Goal: Check status: Check status

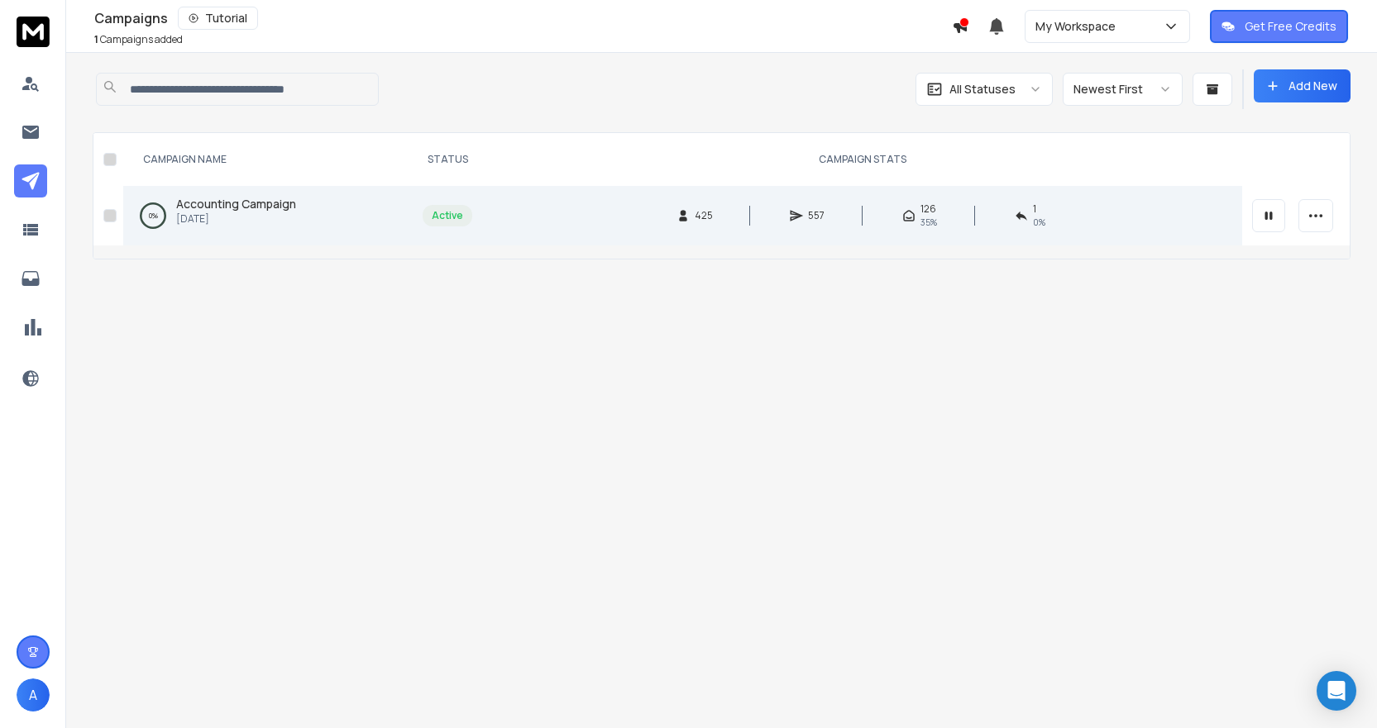
click at [234, 205] on span "Accounting Campaign" at bounding box center [236, 204] width 120 height 16
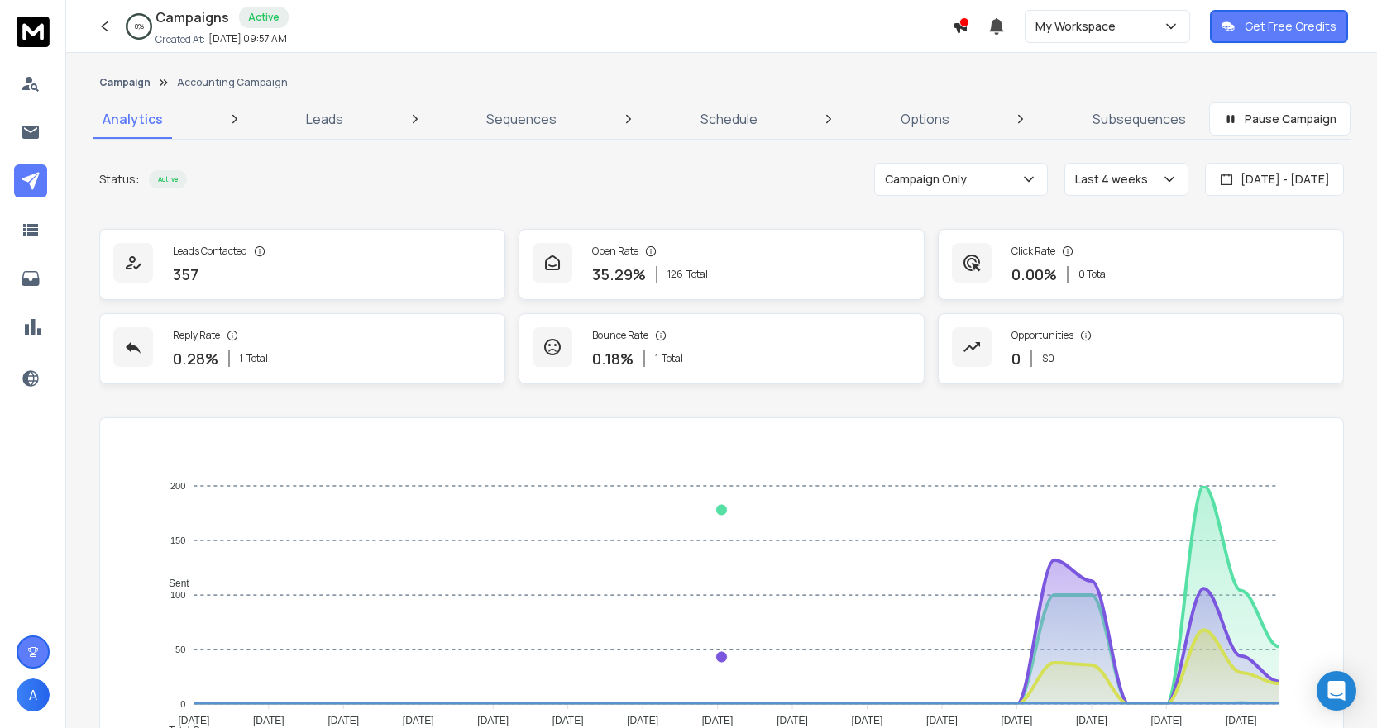
click at [353, 122] on div "Analytics Leads Sequences Schedule Options Subsequences" at bounding box center [644, 119] width 1103 height 40
click at [326, 126] on p "Leads" at bounding box center [324, 119] width 37 height 20
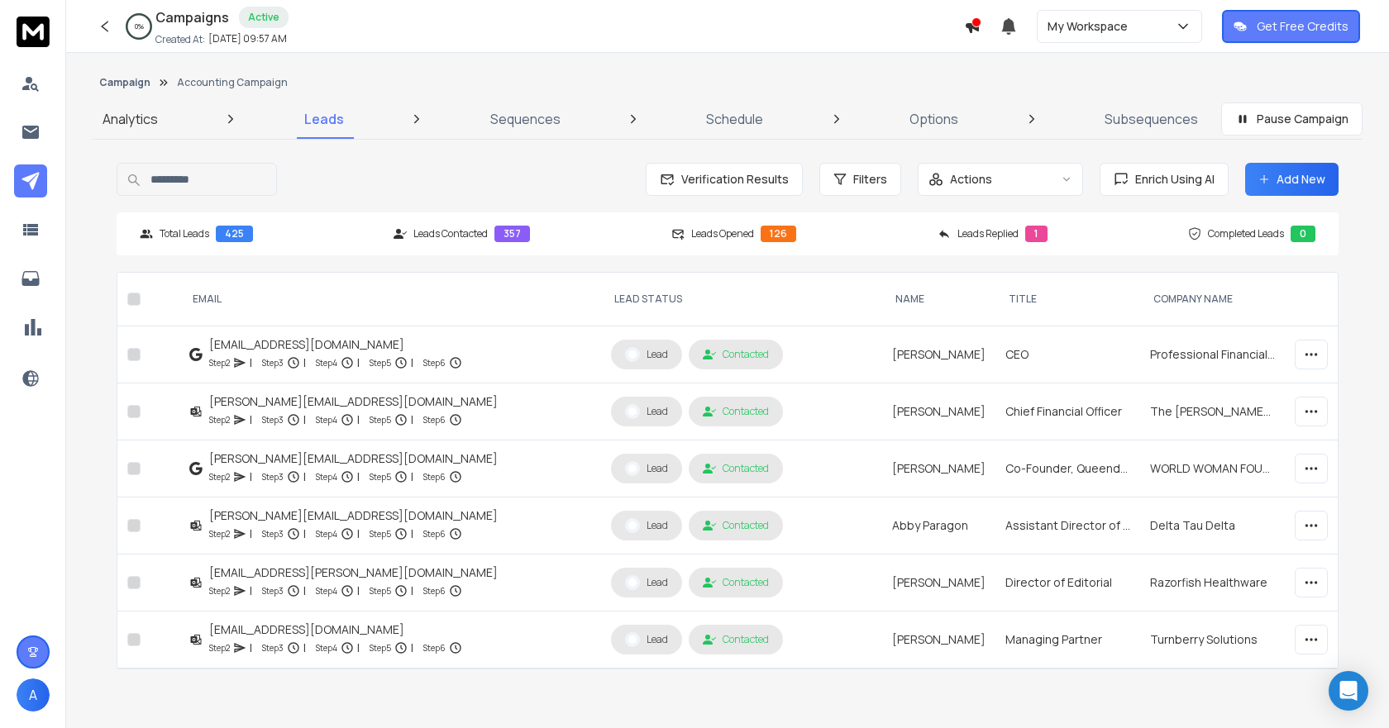
click at [153, 114] on p "Analytics" at bounding box center [130, 119] width 55 height 20
